Goal: Transaction & Acquisition: Subscribe to service/newsletter

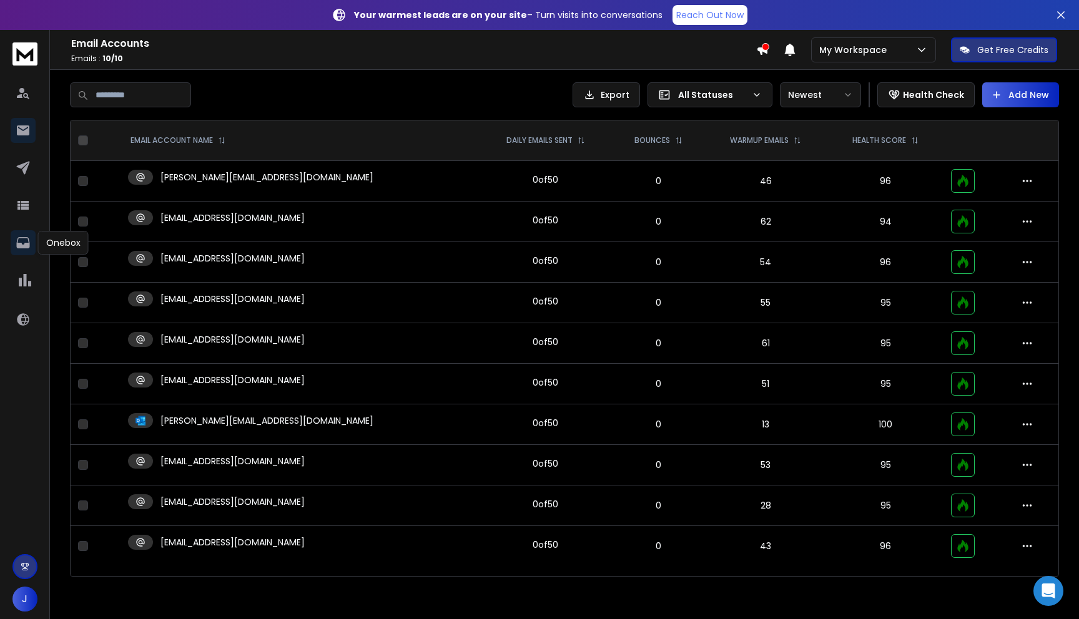
click at [21, 241] on icon at bounding box center [23, 242] width 15 height 15
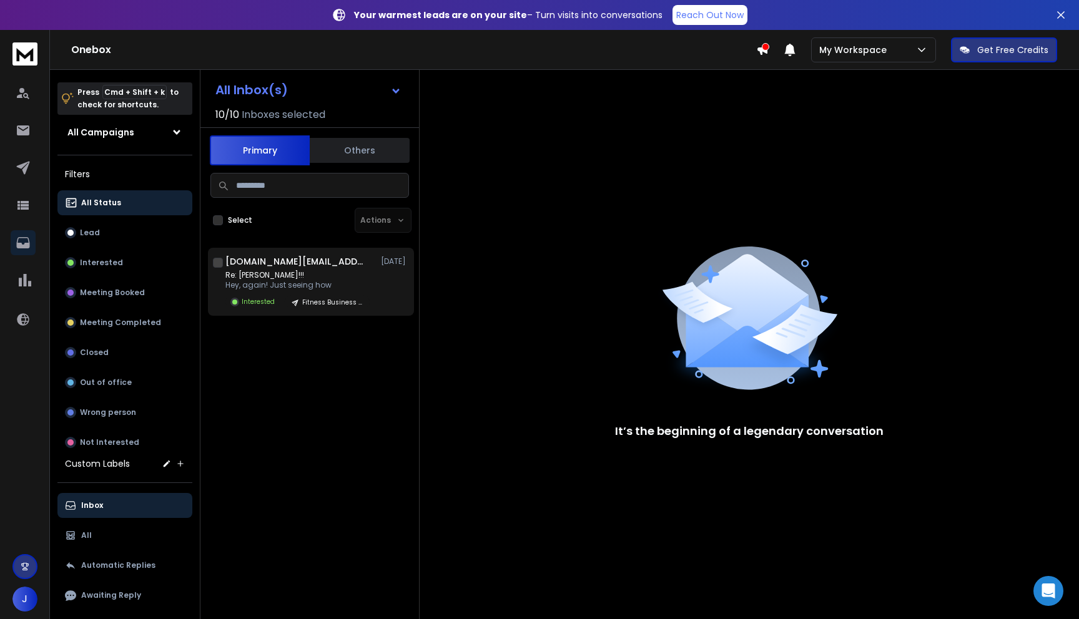
click at [363, 279] on p "Re: [PERSON_NAME]!!!" at bounding box center [297, 275] width 144 height 10
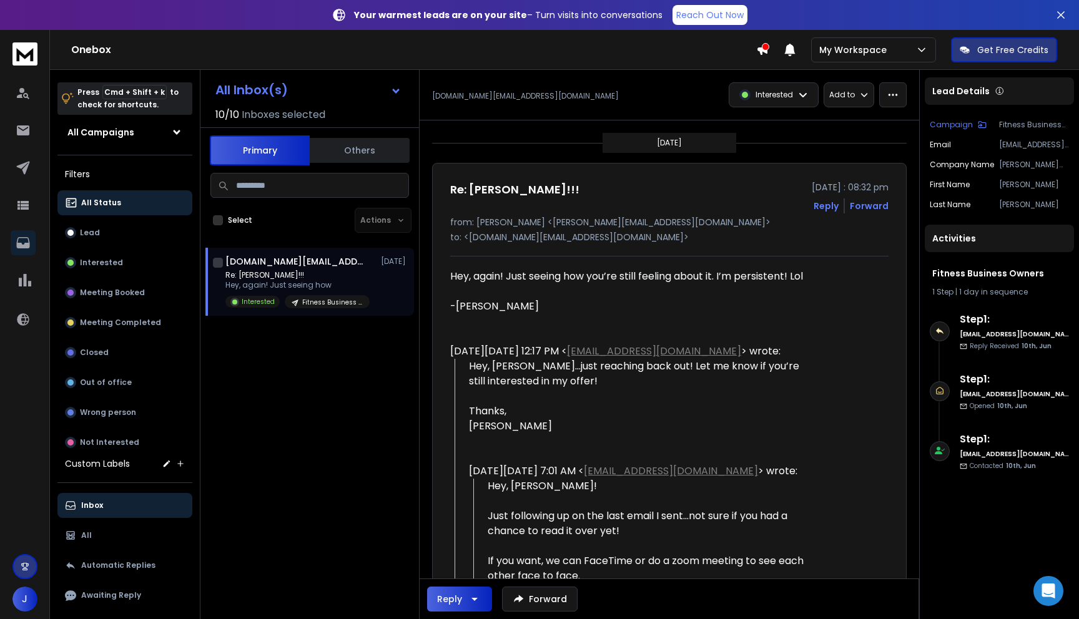
click at [453, 596] on div "Reply" at bounding box center [449, 599] width 25 height 12
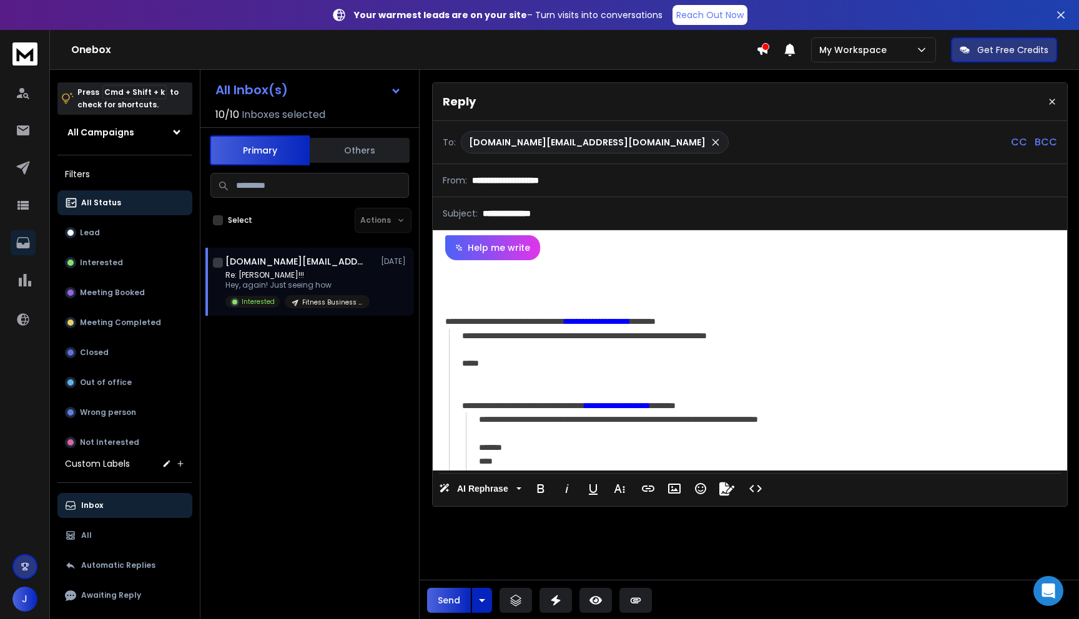
click at [519, 250] on button "Help me write" at bounding box center [492, 247] width 95 height 25
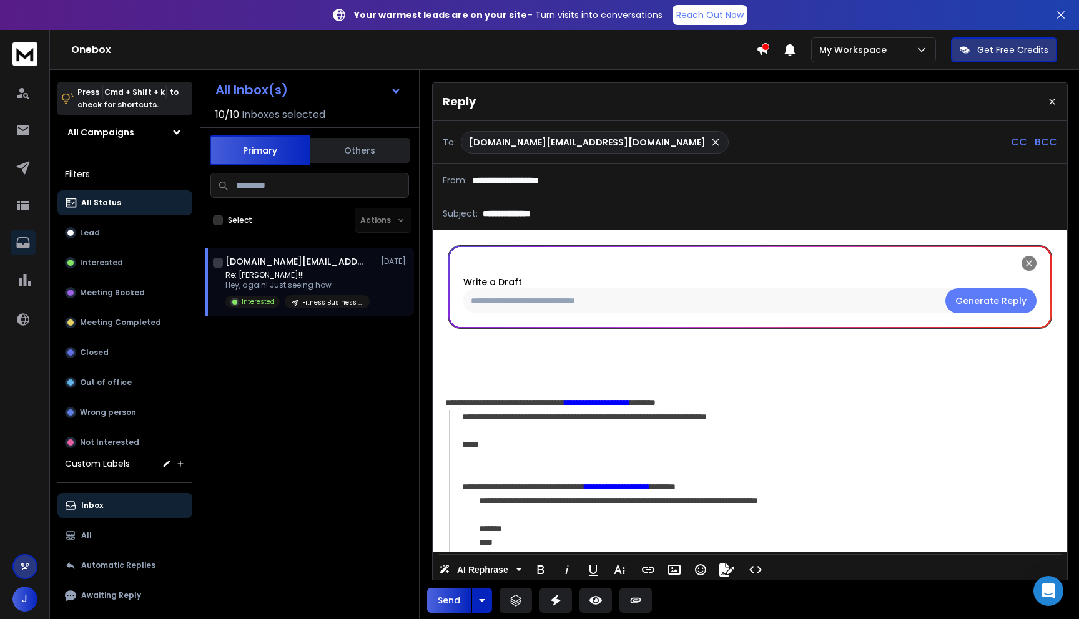
click at [545, 303] on input "text" at bounding box center [749, 301] width 573 height 25
type input "**********"
click at [1020, 306] on button "Generate Reply" at bounding box center [990, 301] width 91 height 25
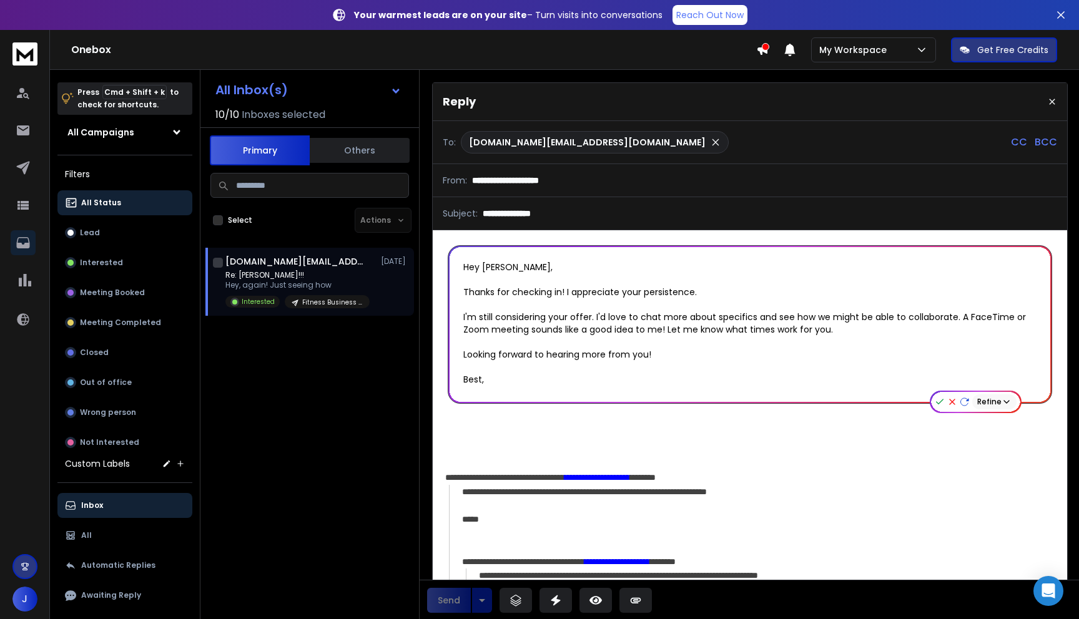
click at [950, 403] on icon at bounding box center [952, 402] width 5 height 5
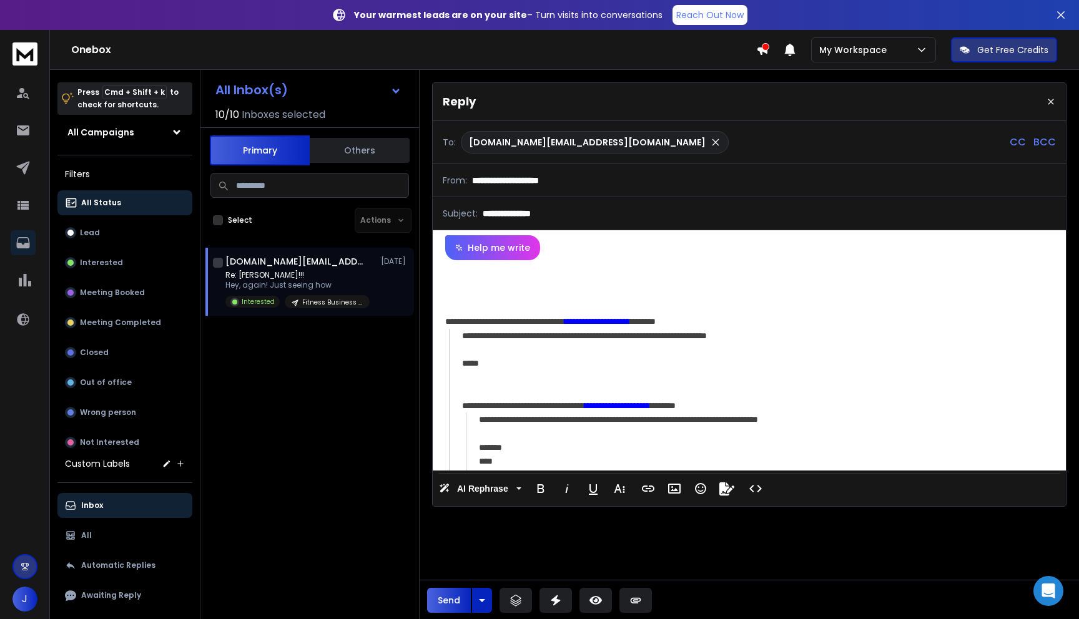
click at [218, 260] on button "button" at bounding box center [218, 263] width 10 height 10
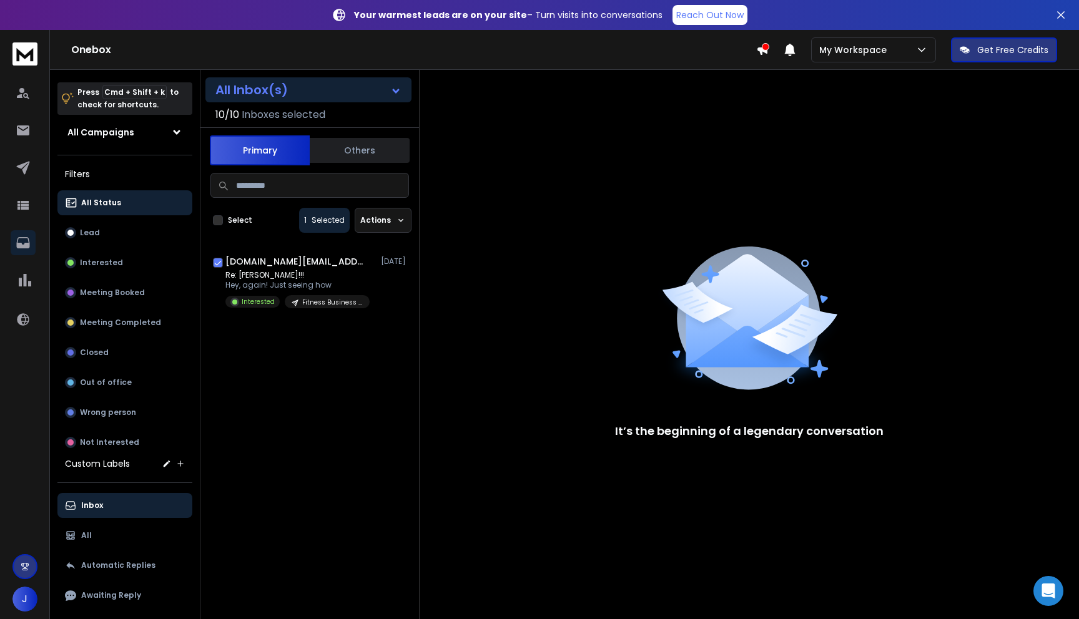
click at [397, 87] on icon at bounding box center [395, 91] width 11 height 11
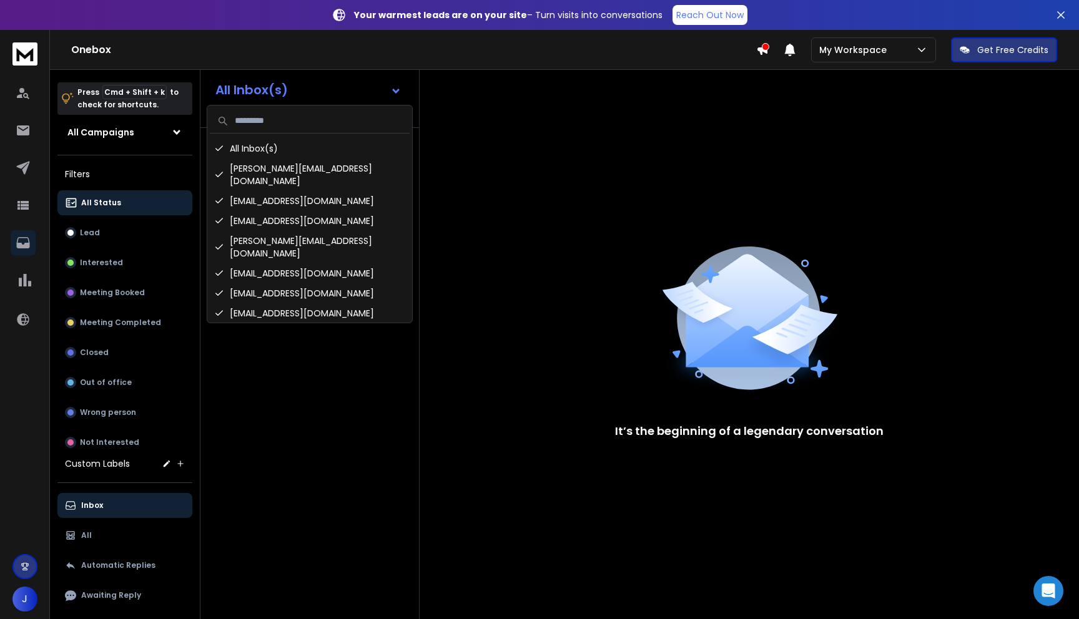
click at [322, 360] on div "[DOMAIN_NAME][EMAIL_ADDRESS][DOMAIN_NAME] [DATE] Re: [PERSON_NAME]!!! Hey, agai…" at bounding box center [309, 346] width 219 height 203
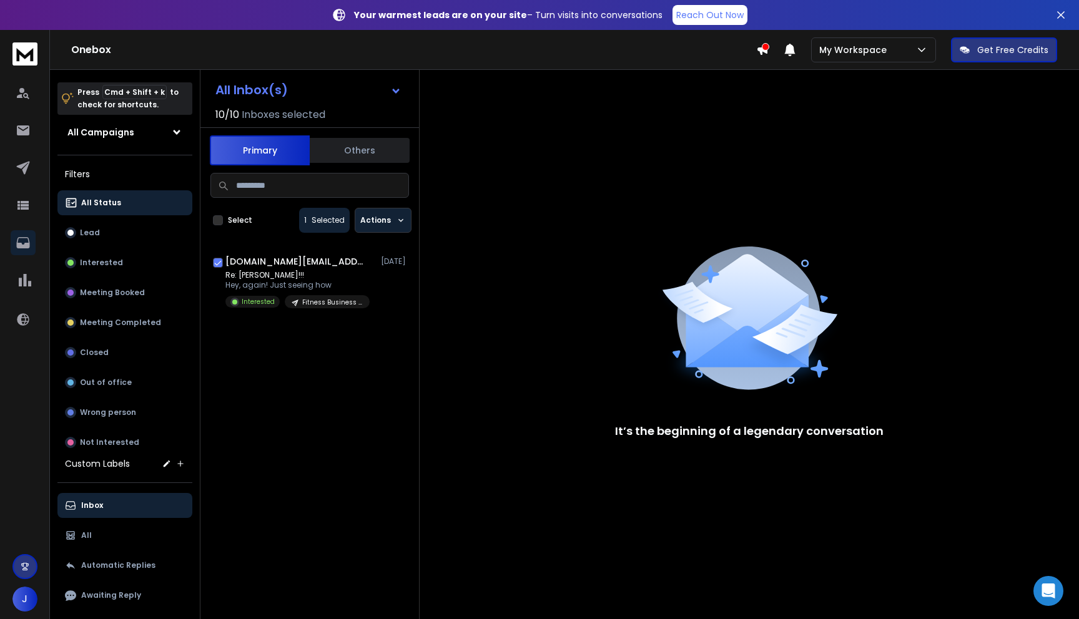
click at [387, 215] on p "Actions" at bounding box center [375, 220] width 31 height 10
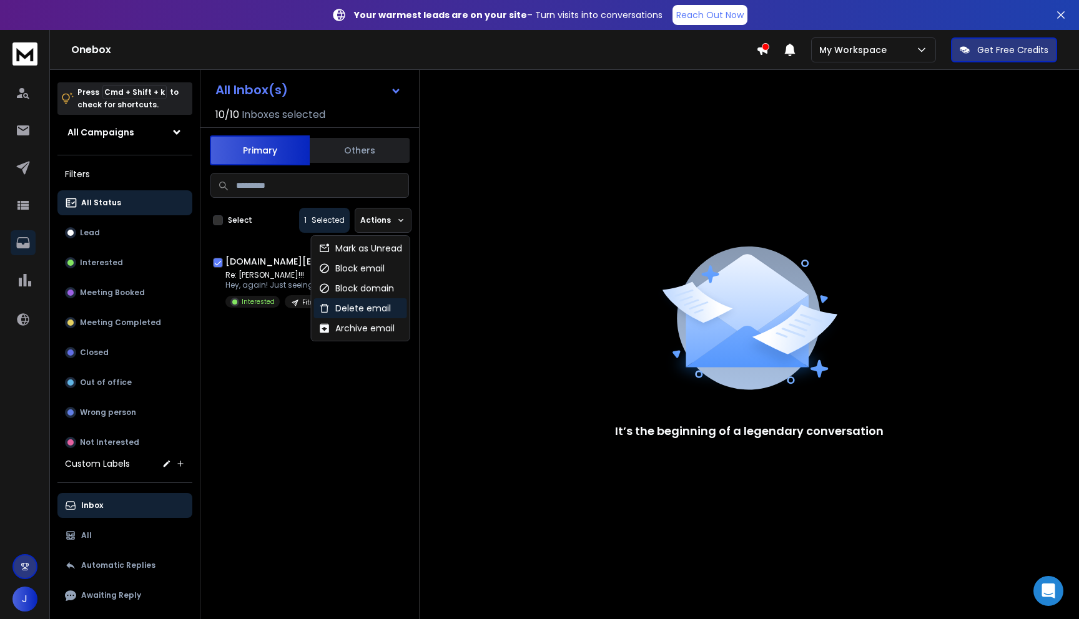
click at [377, 308] on div "Delete email" at bounding box center [355, 308] width 72 height 12
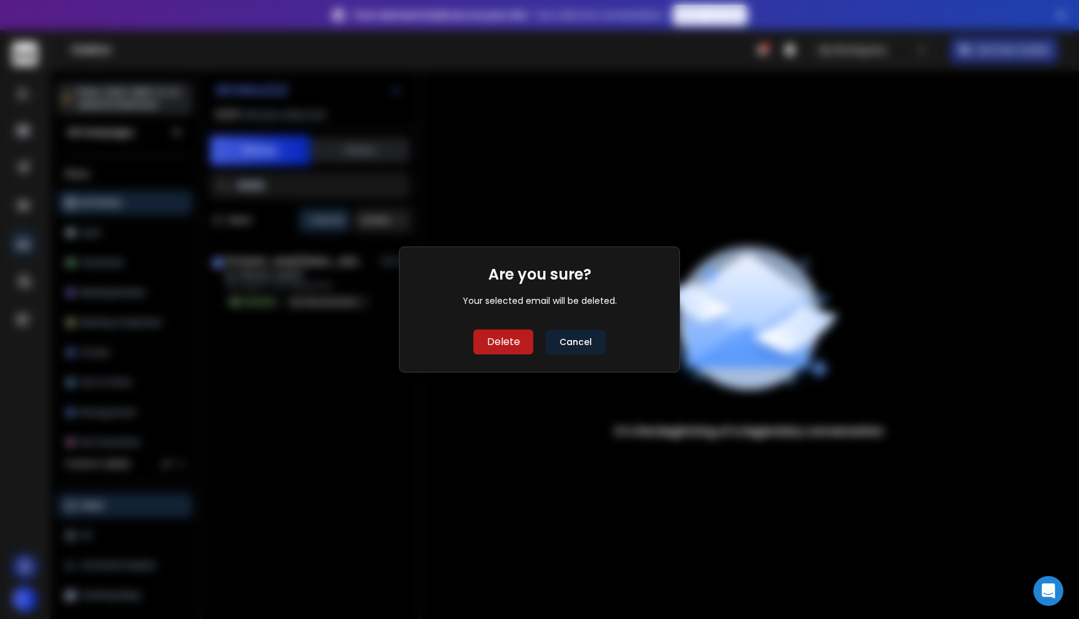
click at [490, 338] on button "Delete" at bounding box center [503, 342] width 60 height 25
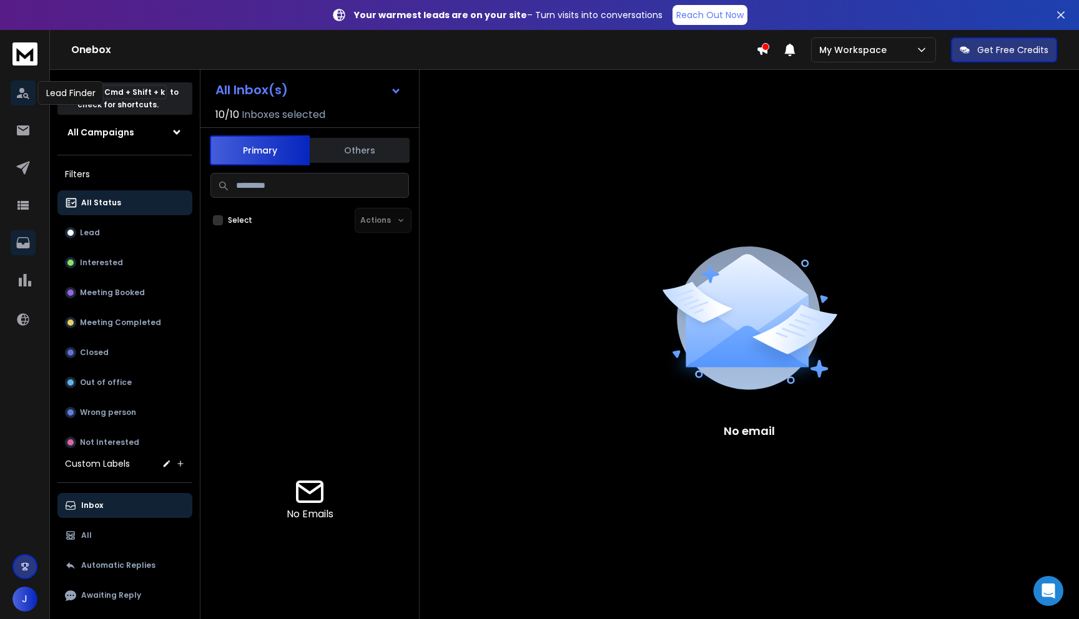
click at [25, 89] on icon at bounding box center [23, 93] width 15 height 15
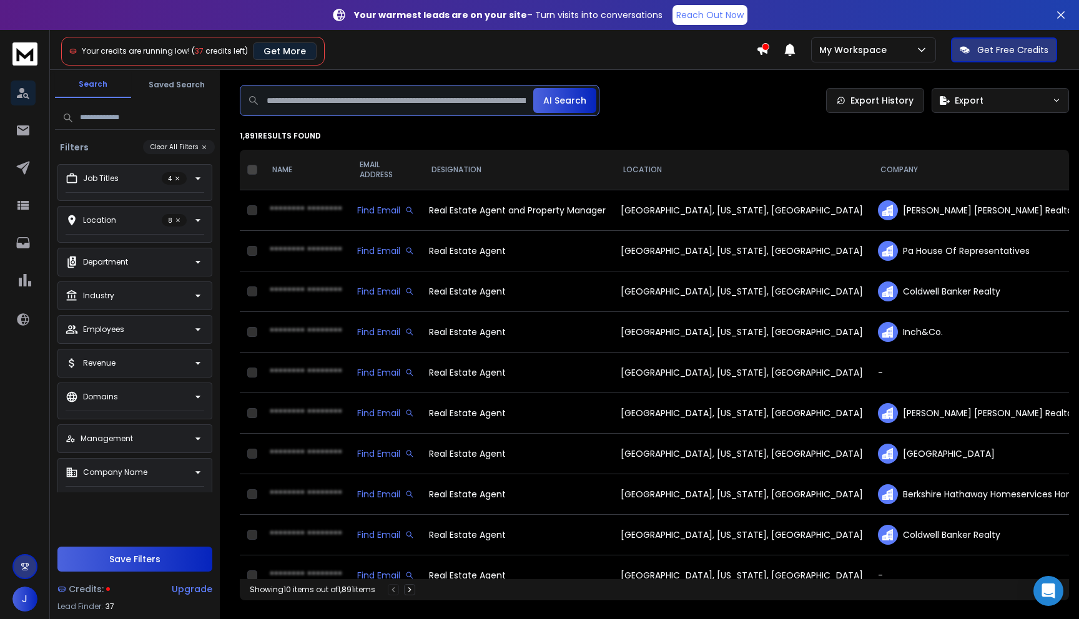
click at [275, 52] on button "Get More" at bounding box center [285, 50] width 64 height 17
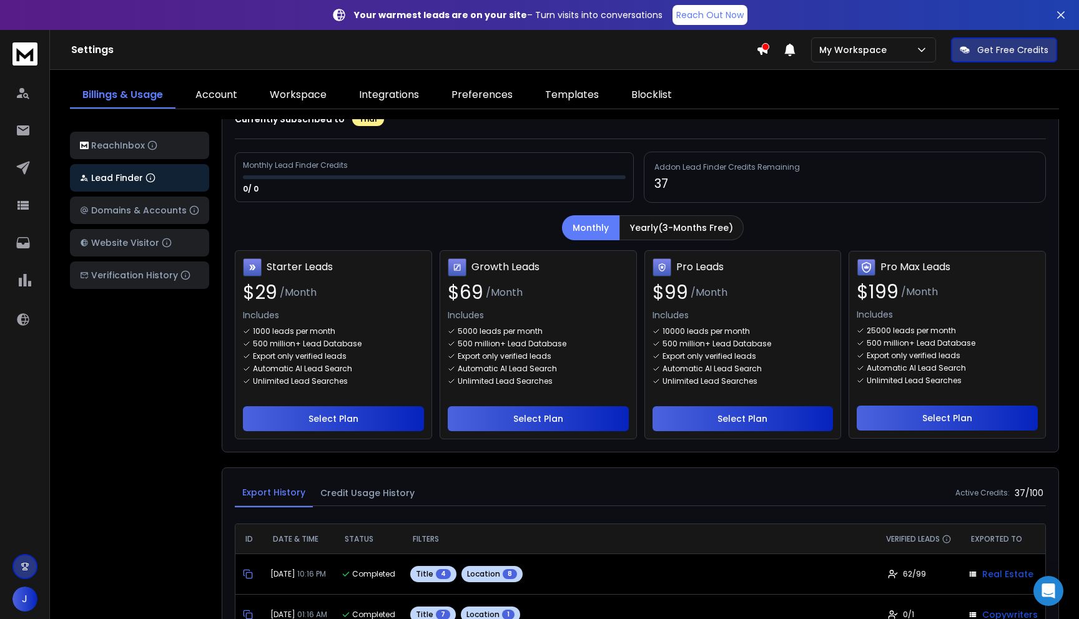
scroll to position [91, 0]
click at [698, 225] on button "Yearly(3-Months Free)" at bounding box center [681, 227] width 124 height 25
click at [603, 225] on button "Monthly" at bounding box center [590, 227] width 57 height 25
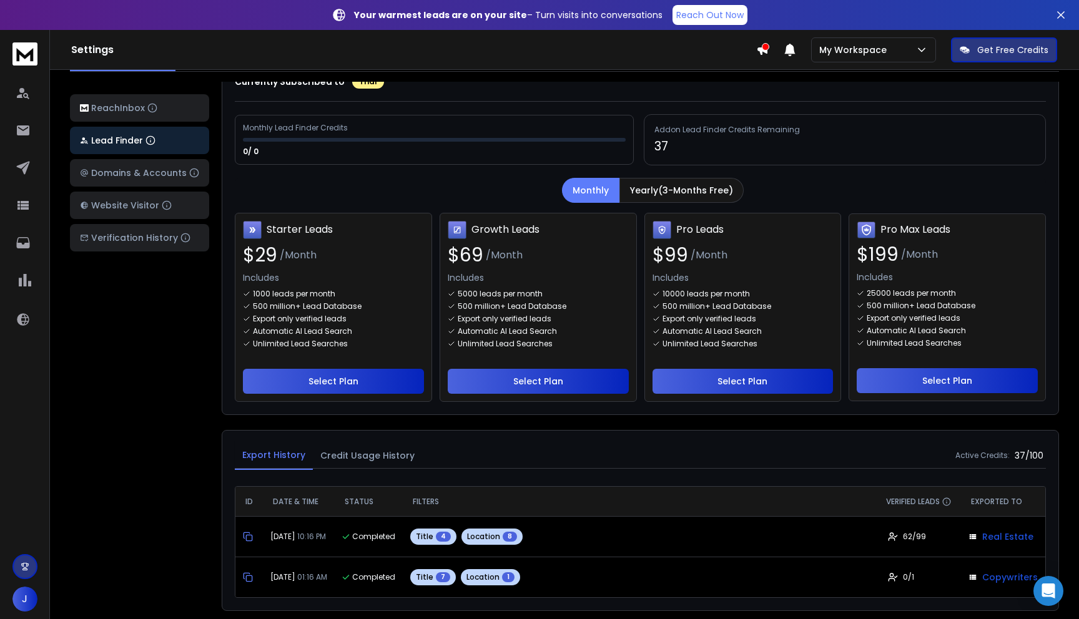
scroll to position [52, 0]
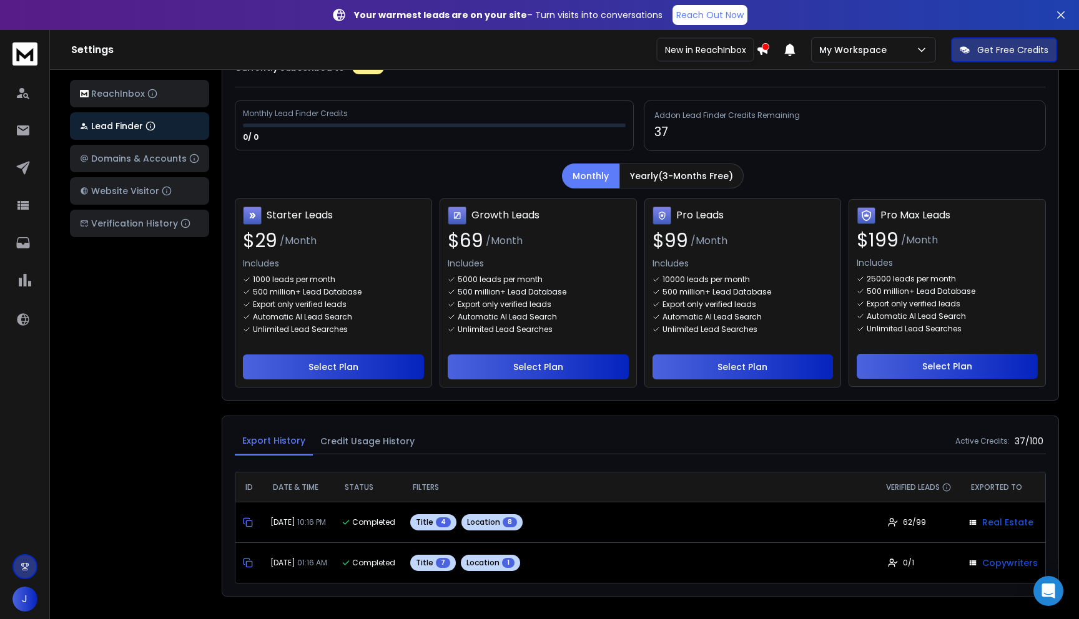
click at [765, 55] on icon at bounding box center [762, 50] width 12 height 12
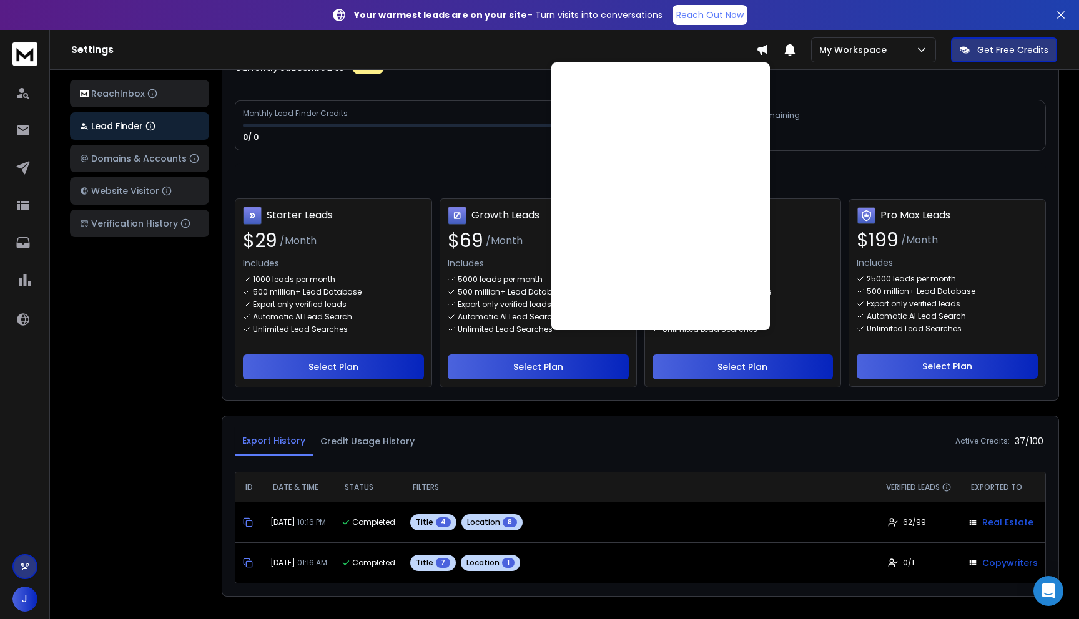
click at [802, 91] on div "Email : [EMAIL_ADDRESS][DOMAIN_NAME] Currently Subscribed to Trial Monthly Lead…" at bounding box center [640, 214] width 811 height 347
